Goal: Task Accomplishment & Management: Manage account settings

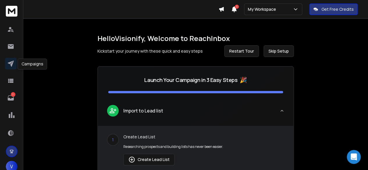
click at [14, 68] on link at bounding box center [11, 64] width 12 height 12
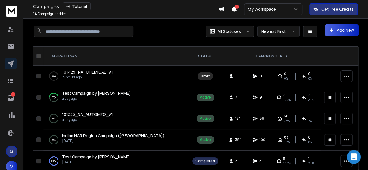
click at [344, 32] on button "Add New" at bounding box center [342, 30] width 34 height 12
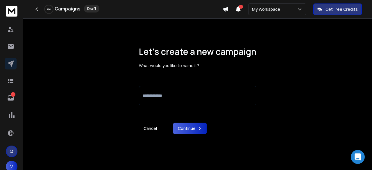
click at [151, 124] on link "Cancel" at bounding box center [150, 129] width 23 height 12
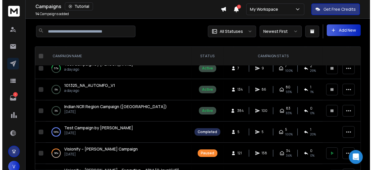
scroll to position [58, 0]
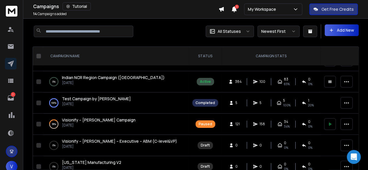
click at [98, 117] on span "Visionify – [PERSON_NAME] Campaign" at bounding box center [99, 120] width 74 height 6
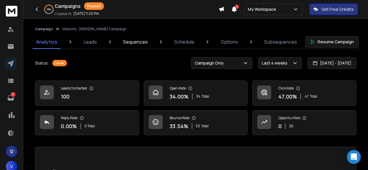
click at [136, 42] on p "Sequences" at bounding box center [135, 41] width 25 height 7
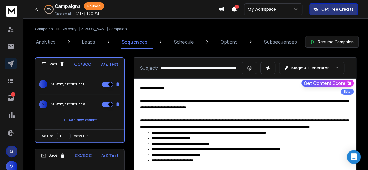
click at [167, 68] on input "**********" at bounding box center [198, 68] width 75 height 7
click at [36, 2] on div "38 % Campaigns Paused Created At: [DATE] 11:20 PM" at bounding box center [68, 9] width 71 height 14
click at [35, 9] on icon at bounding box center [36, 9] width 5 height 5
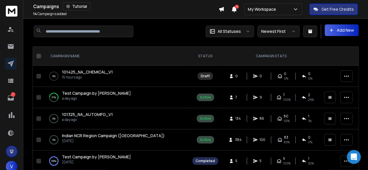
click at [349, 32] on button "Add New" at bounding box center [342, 30] width 34 height 12
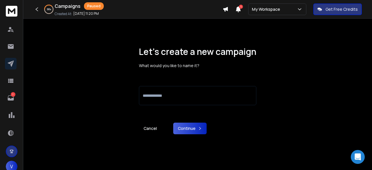
click at [171, 97] on input at bounding box center [198, 95] width 118 height 19
paste input "**********"
drag, startPoint x: 187, startPoint y: 96, endPoint x: 207, endPoint y: 95, distance: 19.5
click at [207, 95] on input "**********" at bounding box center [197, 95] width 117 height 19
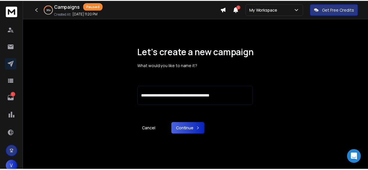
scroll to position [0, 0]
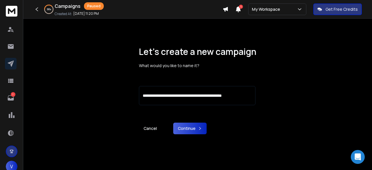
type input "**********"
click at [193, 127] on button "Continue" at bounding box center [189, 129] width 33 height 12
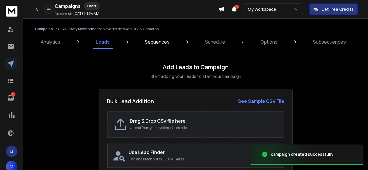
click at [152, 42] on p "Sequences" at bounding box center [157, 41] width 25 height 7
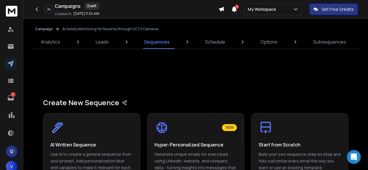
scroll to position [31, 0]
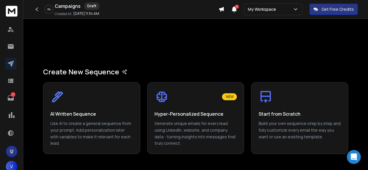
click at [284, 111] on h3 "Start from Scratch" at bounding box center [279, 114] width 42 height 6
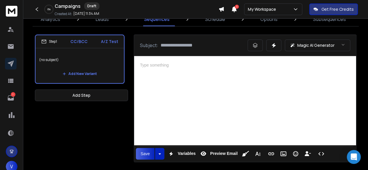
click at [166, 43] on input at bounding box center [201, 45] width 81 height 7
click at [138, 42] on div "Subject: Magic AI Generator" at bounding box center [245, 45] width 222 height 21
click at [144, 49] on div "Subject: Magic AI Generator" at bounding box center [245, 45] width 222 height 21
click at [143, 45] on p "Subject:" at bounding box center [149, 45] width 18 height 7
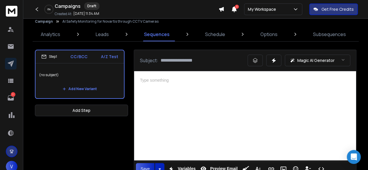
scroll to position [0, 0]
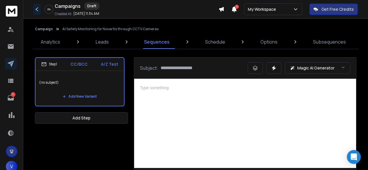
click at [38, 8] on icon at bounding box center [36, 9] width 5 height 5
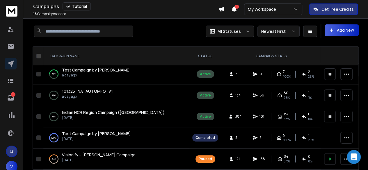
scroll to position [58, 0]
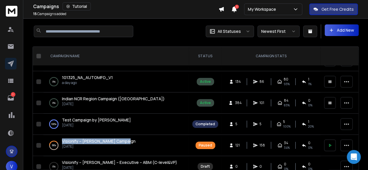
drag, startPoint x: 136, startPoint y: 140, endPoint x: 60, endPoint y: 143, distance: 75.4
click at [60, 143] on div "38 % Visionify – [PERSON_NAME] Campaign [DATE]" at bounding box center [116, 145] width 134 height 14
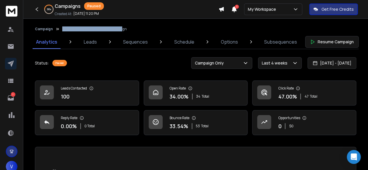
drag, startPoint x: 118, startPoint y: 28, endPoint x: 61, endPoint y: 30, distance: 56.2
click at [61, 30] on div "Campaign Visionify – [PERSON_NAME] Campaign" at bounding box center [195, 29] width 321 height 5
copy p "Visionify – [PERSON_NAME] Campaign"
click at [35, 7] on icon at bounding box center [36, 9] width 5 height 5
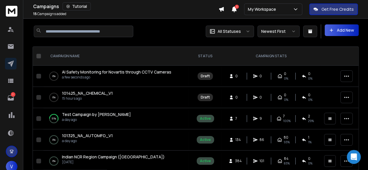
click at [103, 75] on p "a few seconds ago" at bounding box center [116, 77] width 109 height 5
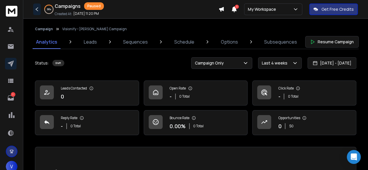
click at [37, 11] on icon at bounding box center [36, 9] width 5 height 5
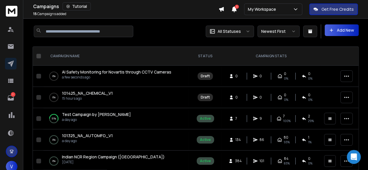
click at [344, 75] on icon "button" at bounding box center [347, 76] width 6 height 6
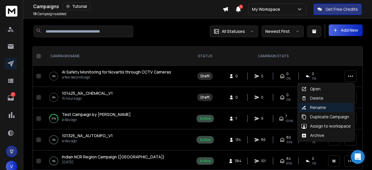
click at [310, 106] on div "Rename" at bounding box center [314, 108] width 25 height 6
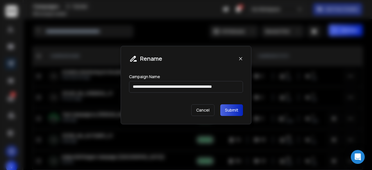
click at [198, 89] on input "**********" at bounding box center [186, 87] width 114 height 12
paste input "text"
drag, startPoint x: 173, startPoint y: 86, endPoint x: 151, endPoint y: 88, distance: 22.2
click at [151, 88] on input "**********" at bounding box center [186, 87] width 114 height 12
type input "**********"
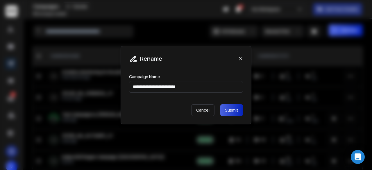
click at [228, 109] on button "Submit" at bounding box center [231, 110] width 23 height 12
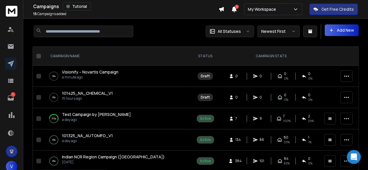
click at [99, 117] on link "Test Campaign by [PERSON_NAME]" at bounding box center [96, 115] width 69 height 6
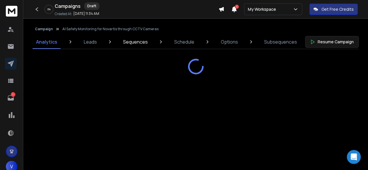
click at [131, 40] on p "Sequences" at bounding box center [135, 41] width 25 height 7
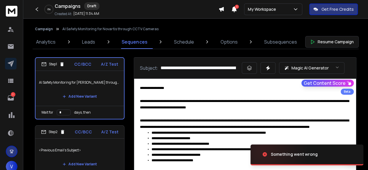
click at [190, 68] on input "**********" at bounding box center [198, 68] width 75 height 7
click at [43, 39] on p "Analytics" at bounding box center [45, 41] width 19 height 7
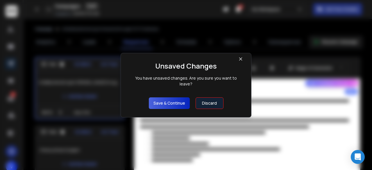
click at [211, 100] on button "Discard" at bounding box center [210, 103] width 28 height 12
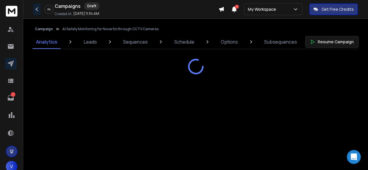
click at [35, 7] on icon at bounding box center [36, 9] width 5 height 5
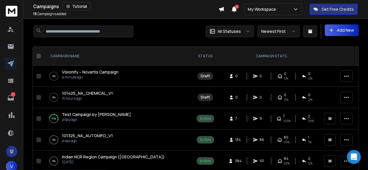
click at [95, 76] on p "a minute ago" at bounding box center [90, 77] width 56 height 5
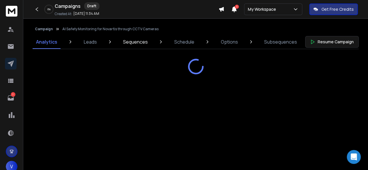
click at [143, 39] on p "Sequences" at bounding box center [135, 41] width 25 height 7
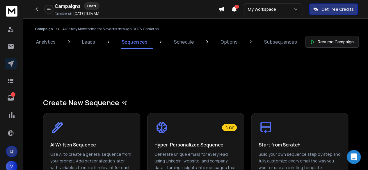
click at [267, 136] on div "Start from Scratch Build your own sequence step by step and fully customize eve…" at bounding box center [299, 148] width 97 height 71
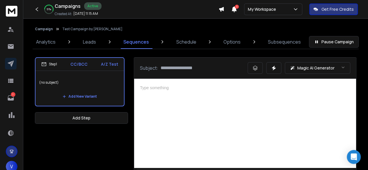
click at [173, 71] on input at bounding box center [201, 68] width 81 height 7
paste input "**********"
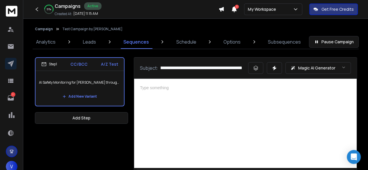
drag, startPoint x: 190, startPoint y: 68, endPoint x: 168, endPoint y: 69, distance: 21.5
click at [168, 69] on input "**********" at bounding box center [202, 68] width 82 height 7
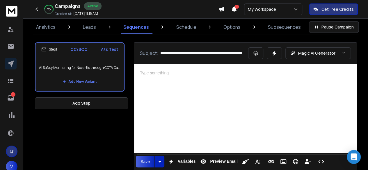
scroll to position [23, 0]
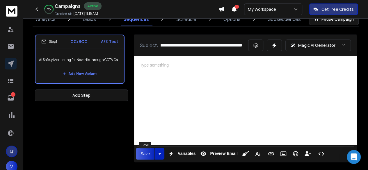
type input "**********"
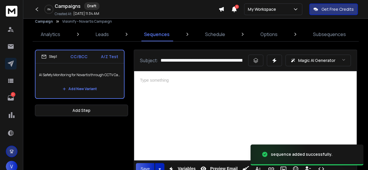
scroll to position [0, 0]
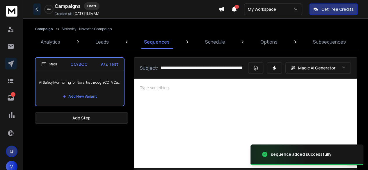
click at [35, 9] on icon at bounding box center [36, 9] width 5 height 5
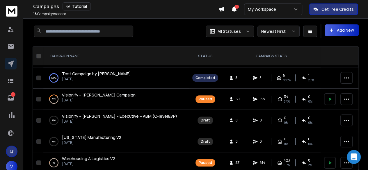
scroll to position [116, 0]
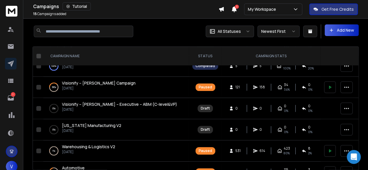
click at [104, 84] on span "Visionify – [PERSON_NAME] Campaign" at bounding box center [99, 83] width 74 height 6
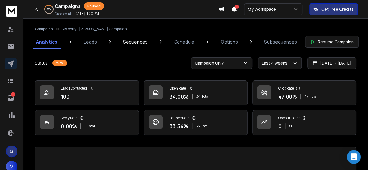
click at [126, 41] on p "Sequences" at bounding box center [135, 41] width 25 height 7
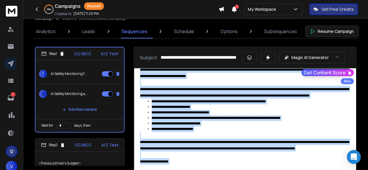
scroll to position [35, 0]
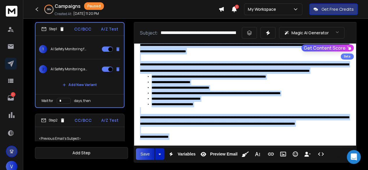
drag, startPoint x: 139, startPoint y: 88, endPoint x: 198, endPoint y: 135, distance: 75.5
click at [198, 135] on div "**********" at bounding box center [245, 95] width 222 height 102
copy div "**********"
click at [37, 11] on icon at bounding box center [36, 9] width 5 height 5
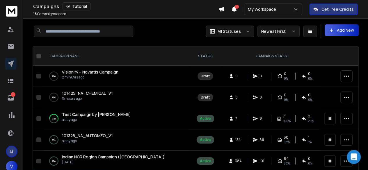
click at [97, 70] on span "Visionify – Novartis Campaign" at bounding box center [90, 72] width 56 height 6
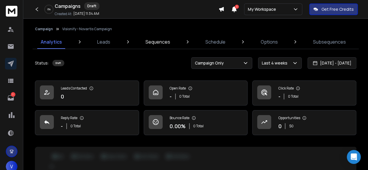
click at [147, 42] on p "Sequences" at bounding box center [157, 41] width 25 height 7
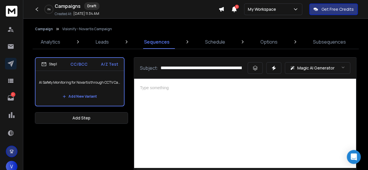
click at [144, 88] on div at bounding box center [245, 88] width 210 height 6
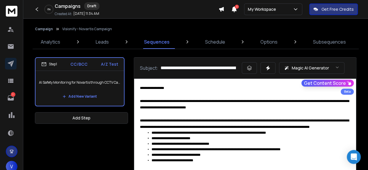
click at [236, 154] on div "**********" at bounding box center [249, 155] width 194 height 6
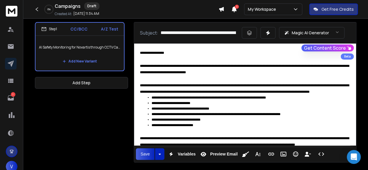
click at [323, 47] on button "Get Content Score" at bounding box center [327, 48] width 52 height 7
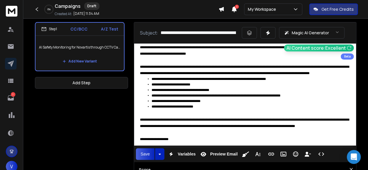
scroll to position [28, 0]
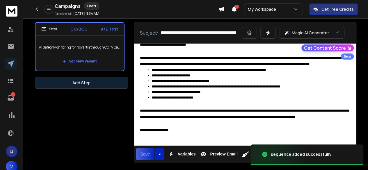
click at [84, 86] on button "Add Step" at bounding box center [81, 83] width 93 height 12
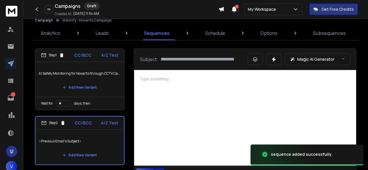
scroll to position [0, 0]
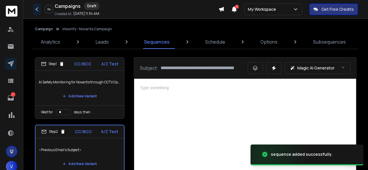
click at [38, 9] on icon at bounding box center [36, 9] width 5 height 5
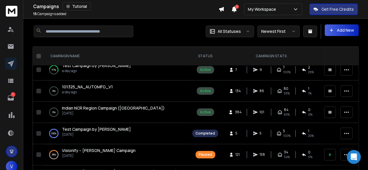
scroll to position [58, 0]
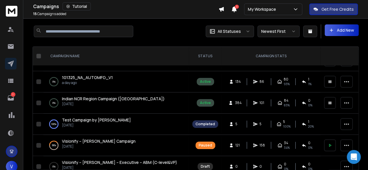
click at [92, 145] on p "[DATE]" at bounding box center [99, 146] width 74 height 5
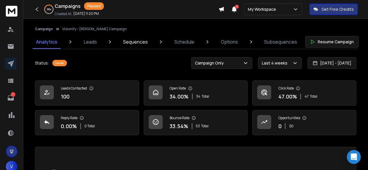
click at [143, 46] on link "Sequences" at bounding box center [136, 42] width 32 height 14
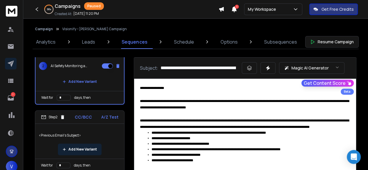
scroll to position [58, 0]
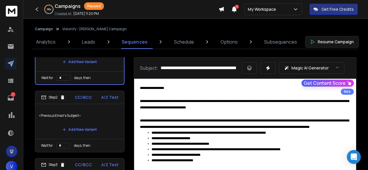
click at [89, 112] on p "<Previous Email's Subject>" at bounding box center [80, 116] width 82 height 16
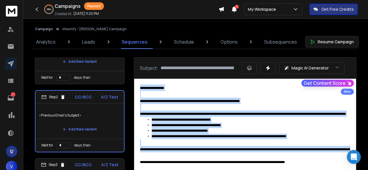
drag, startPoint x: 139, startPoint y: 86, endPoint x: 167, endPoint y: 162, distance: 80.5
click at [167, 162] on div "**********" at bounding box center [245, 130] width 222 height 102
copy div "**********"
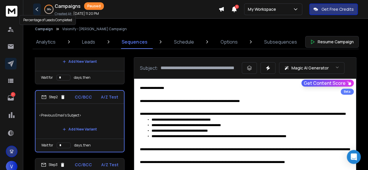
click at [37, 3] on div "38 % Campaigns Paused Created At: [DATE] 11:20 PM" at bounding box center [68, 9] width 71 height 14
click at [36, 4] on button at bounding box center [37, 9] width 8 height 12
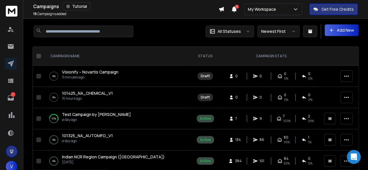
click at [137, 79] on div "0 % Visionify – Novartis Campaign 3 minutes ago" at bounding box center [116, 76] width 134 height 14
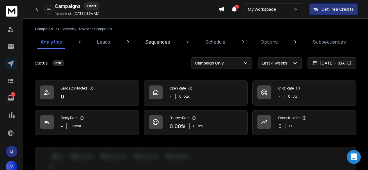
click at [133, 40] on div "Analytics Leads Sequences Schedule Options Subsequences" at bounding box center [193, 42] width 321 height 14
click at [152, 43] on p "Sequences" at bounding box center [157, 41] width 25 height 7
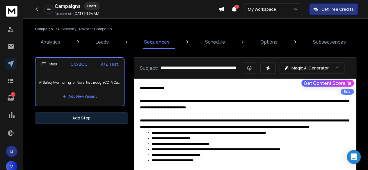
click at [85, 115] on button "Add Step" at bounding box center [81, 118] width 93 height 12
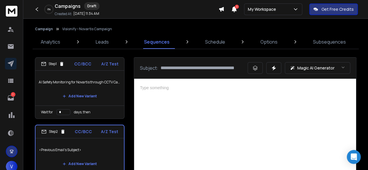
click at [150, 93] on div at bounding box center [245, 127] width 222 height 96
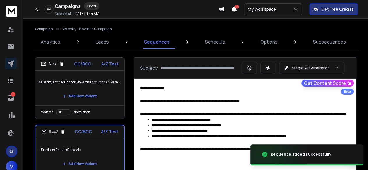
click at [94, 83] on p "AI Safety Monitoring for Novartis through CCTV Cameras" at bounding box center [80, 82] width 82 height 16
type input "**********"
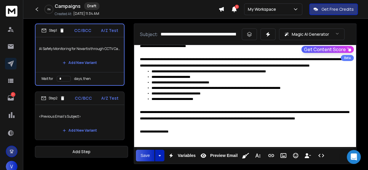
scroll to position [35, 0]
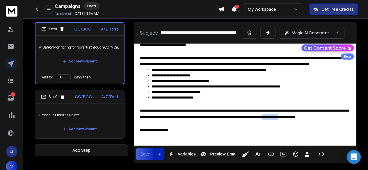
drag, startPoint x: 294, startPoint y: 117, endPoint x: 311, endPoint y: 117, distance: 17.5
click at [311, 117] on span "**********" at bounding box center [244, 114] width 209 height 10
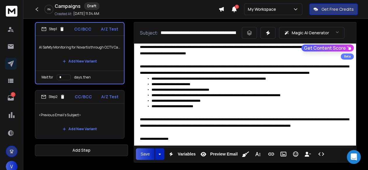
scroll to position [28, 0]
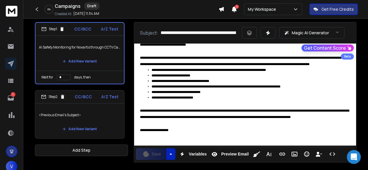
click at [83, 108] on p "<Previous Email's Subject>" at bounding box center [80, 115] width 82 height 16
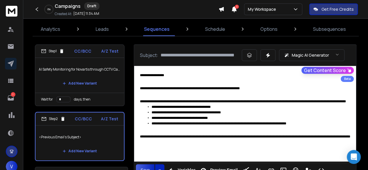
scroll to position [0, 0]
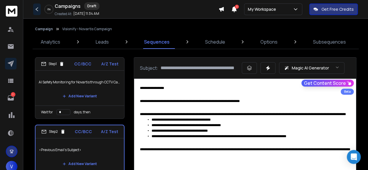
click at [39, 9] on icon at bounding box center [36, 9] width 5 height 5
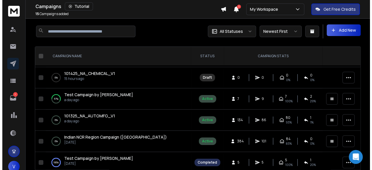
scroll to position [29, 0]
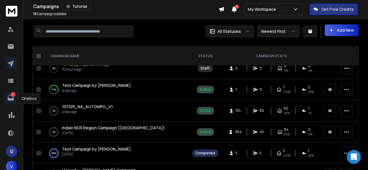
click at [14, 101] on icon at bounding box center [10, 98] width 7 height 7
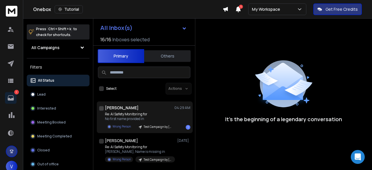
click at [158, 115] on p "Re: AI Safety Monitoring for" at bounding box center [140, 114] width 70 height 5
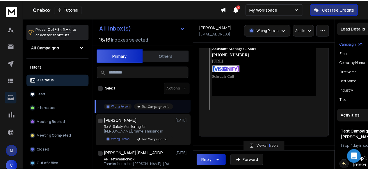
scroll to position [29, 0]
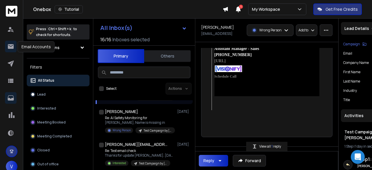
click at [12, 42] on link at bounding box center [11, 47] width 12 height 12
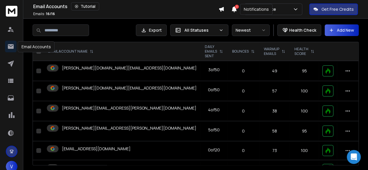
click at [237, 7] on span "1" at bounding box center [237, 7] width 4 height 4
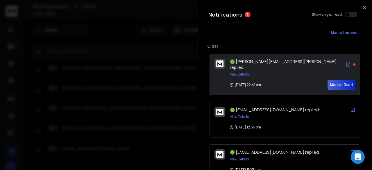
click at [337, 80] on button "Mark as Read" at bounding box center [342, 85] width 28 height 10
click at [360, 8] on div "Notifications 1 Show only unread" at bounding box center [285, 14] width 160 height 15
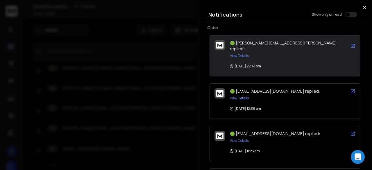
click at [363, 6] on icon "button" at bounding box center [365, 8] width 6 height 6
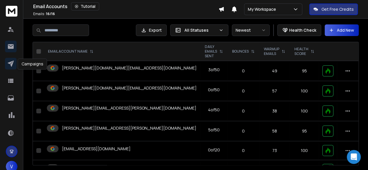
click at [10, 67] on icon at bounding box center [10, 63] width 7 height 7
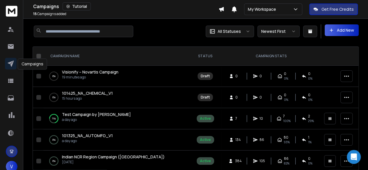
click at [343, 30] on button "Add New" at bounding box center [342, 30] width 34 height 12
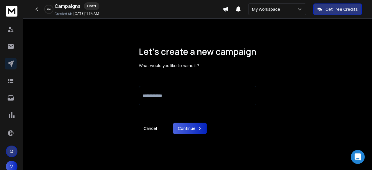
click at [175, 102] on input at bounding box center [198, 95] width 118 height 19
type input "****"
click at [193, 124] on button "Continue" at bounding box center [189, 129] width 33 height 12
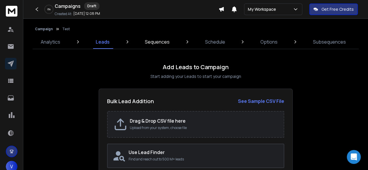
click at [158, 39] on p "Sequences" at bounding box center [157, 41] width 25 height 7
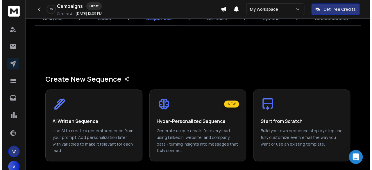
scroll to position [31, 0]
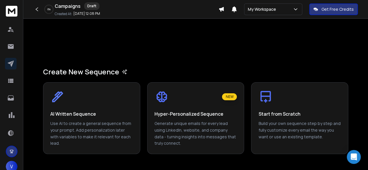
click at [166, 113] on h3 "Hyper-Personalized Sequence" at bounding box center [188, 114] width 69 height 6
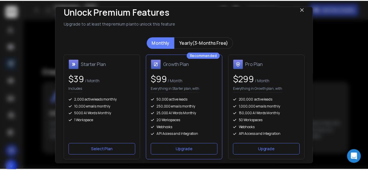
scroll to position [0, 0]
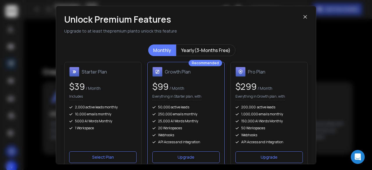
click at [302, 15] on h1 "Unlock Premium Features" at bounding box center [183, 19] width 239 height 10
click at [304, 17] on icon at bounding box center [305, 16] width 5 height 5
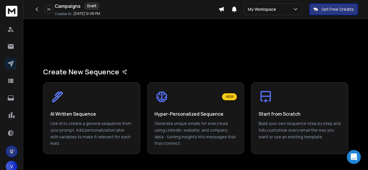
click at [83, 125] on p "Use AI to create a general sequence from your prompt. Add personalization later…" at bounding box center [91, 133] width 83 height 26
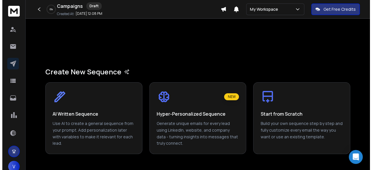
scroll to position [23, 0]
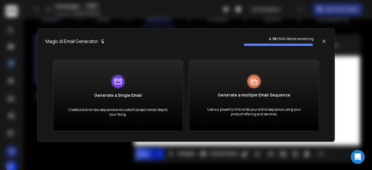
click at [116, 97] on h1 "Generate a Single Email" at bounding box center [118, 95] width 48 height 6
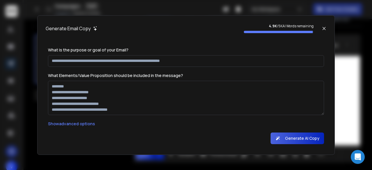
click at [324, 27] on icon at bounding box center [324, 28] width 5 height 5
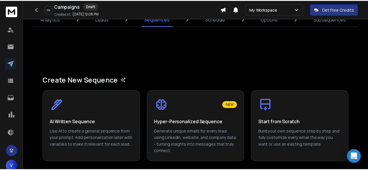
scroll to position [31, 0]
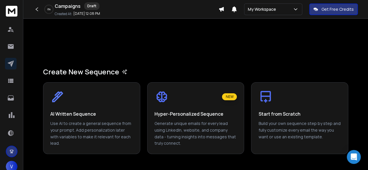
click at [300, 96] on div "button" at bounding box center [299, 97] width 83 height 15
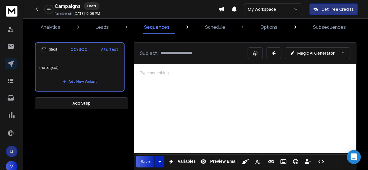
scroll to position [23, 0]
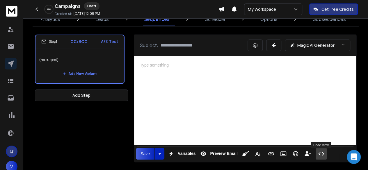
click at [319, 150] on icon "button" at bounding box center [321, 153] width 7 height 7
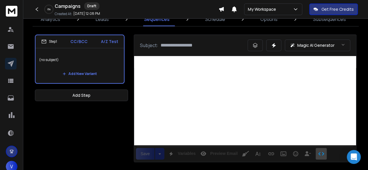
click at [319, 150] on icon "button" at bounding box center [321, 153] width 7 height 7
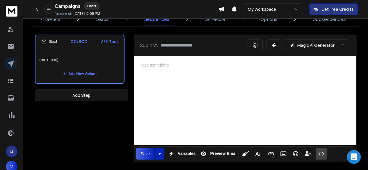
click at [319, 150] on icon "button" at bounding box center [321, 153] width 7 height 7
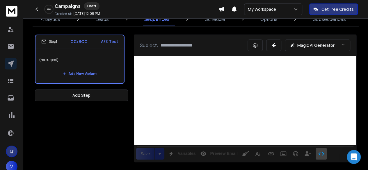
click at [319, 150] on icon "button" at bounding box center [321, 153] width 7 height 7
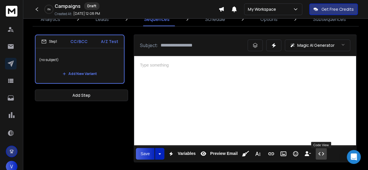
click at [319, 155] on icon "button" at bounding box center [321, 153] width 7 height 7
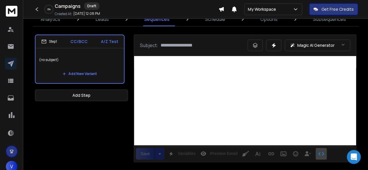
click at [319, 155] on icon "button" at bounding box center [321, 153] width 7 height 7
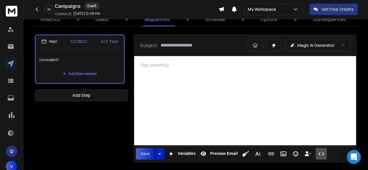
click at [319, 154] on icon "button" at bounding box center [321, 153] width 6 height 3
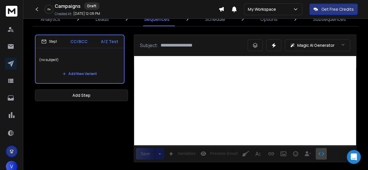
click at [319, 154] on icon "button" at bounding box center [321, 153] width 6 height 3
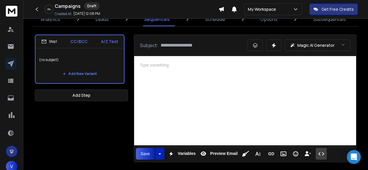
click at [319, 154] on icon "button" at bounding box center [321, 153] width 6 height 3
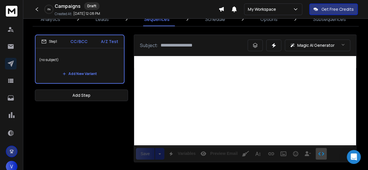
click at [319, 154] on icon "button" at bounding box center [321, 153] width 6 height 3
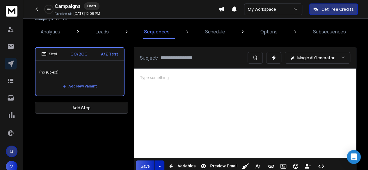
scroll to position [0, 0]
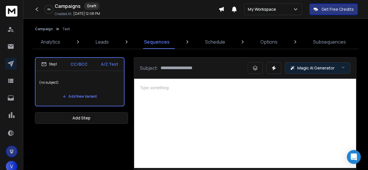
click at [322, 71] on button "Magic AI Generator" at bounding box center [317, 68] width 65 height 12
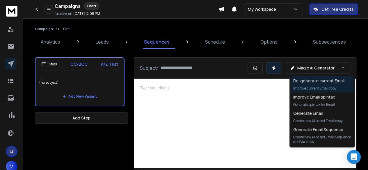
click at [283, 67] on div "Magic AI Generator" at bounding box center [299, 68] width 103 height 12
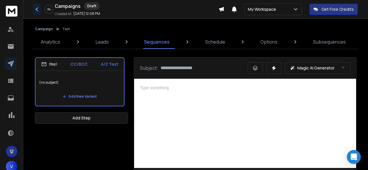
click at [38, 10] on icon at bounding box center [36, 9] width 5 height 5
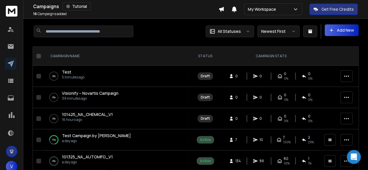
click at [83, 77] on p "5 minutes ago" at bounding box center [73, 77] width 22 height 5
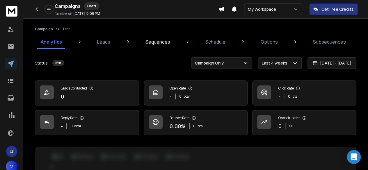
click at [156, 42] on p "Sequences" at bounding box center [157, 41] width 25 height 7
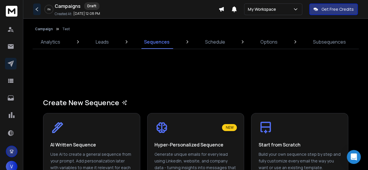
click at [37, 10] on icon at bounding box center [36, 9] width 2 height 4
